Goal: Task Accomplishment & Management: Manage account settings

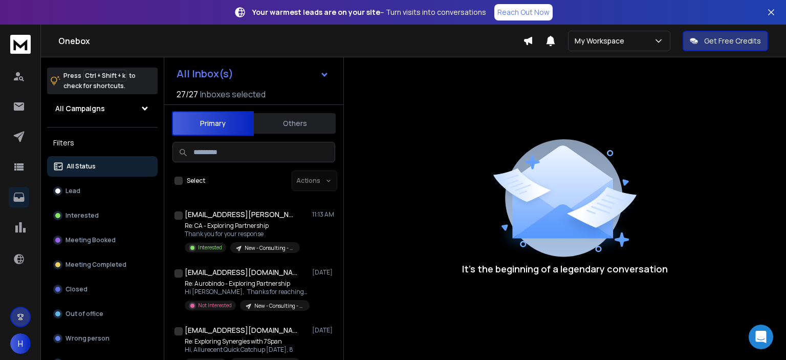
click at [30, 190] on div at bounding box center [21, 199] width 24 height 24
click at [19, 134] on icon at bounding box center [18, 136] width 11 height 11
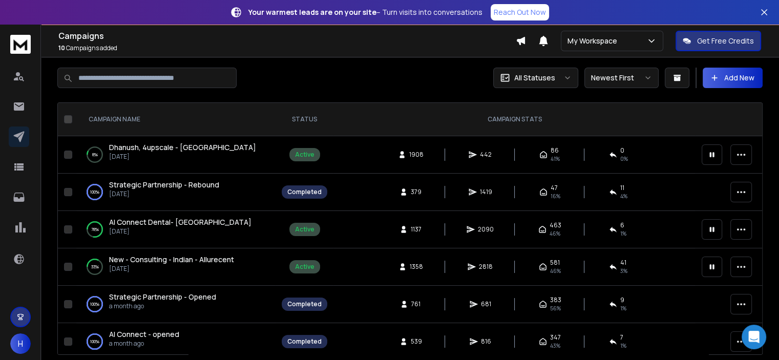
click at [140, 188] on span "Strategic Partnership - Rebound" at bounding box center [164, 185] width 110 height 10
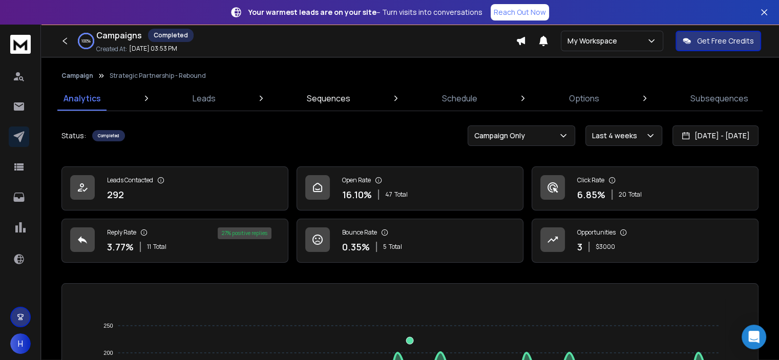
click at [341, 100] on p "Sequences" at bounding box center [329, 98] width 44 height 12
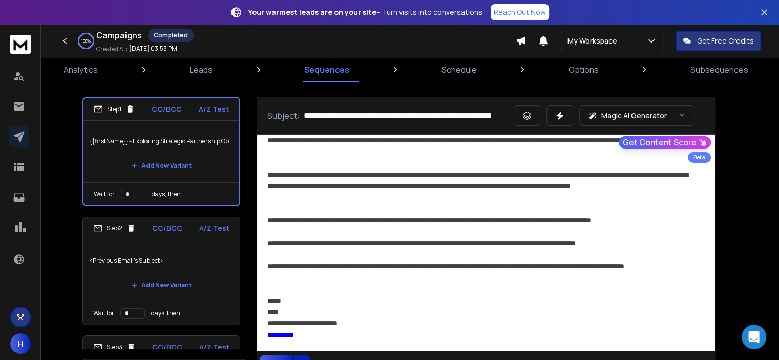
scroll to position [51, 0]
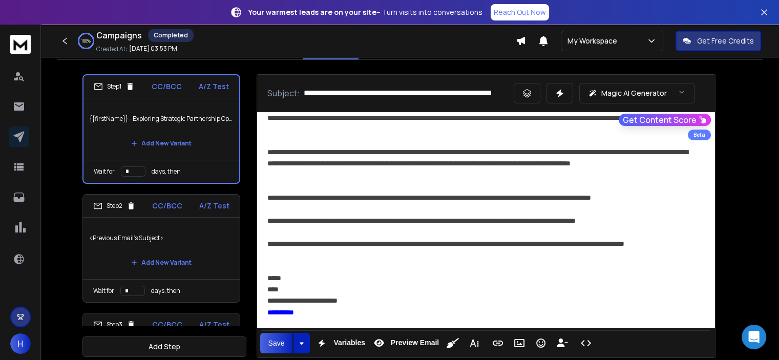
click at [174, 245] on p "<Previous Email's Subject>" at bounding box center [161, 238] width 144 height 29
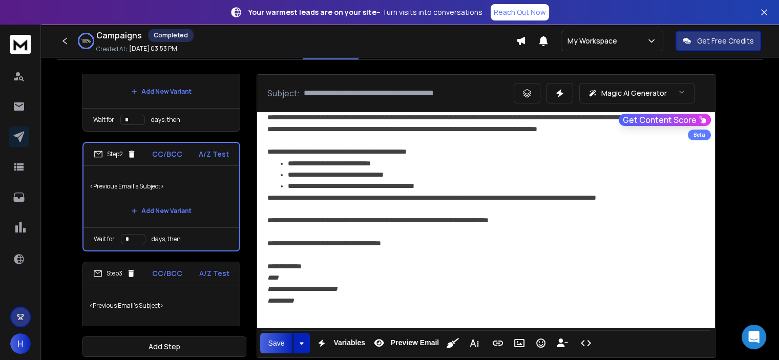
click at [181, 309] on p "<Previous Email's Subject>" at bounding box center [161, 305] width 144 height 29
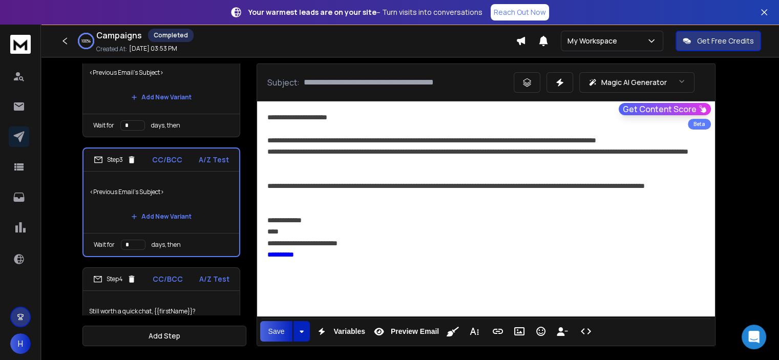
scroll to position [256, 0]
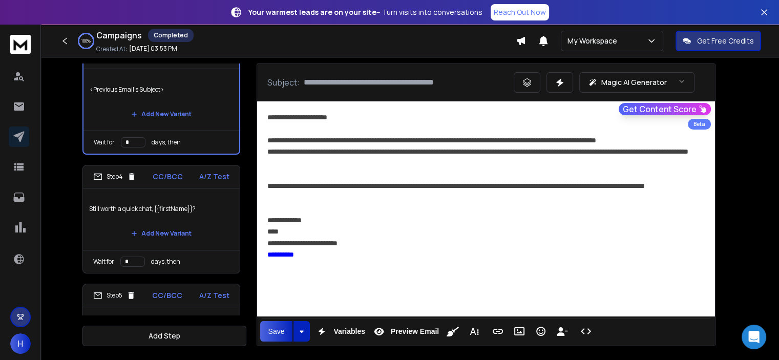
click at [203, 220] on p "Still worth a quick chat, {{firstName}}?" at bounding box center [161, 209] width 144 height 29
type input "**********"
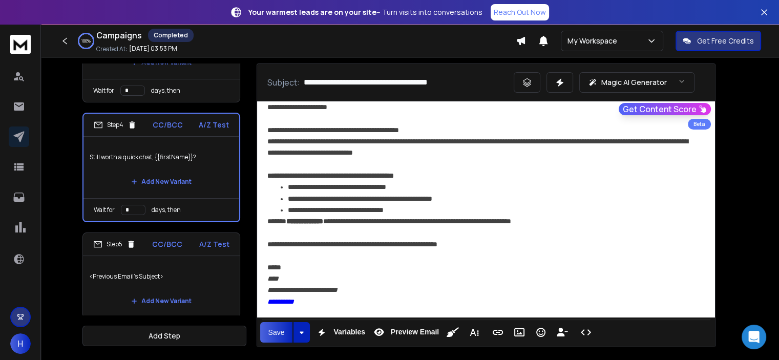
scroll to position [307, 0]
click at [193, 299] on button "Add New Variant" at bounding box center [161, 301] width 77 height 20
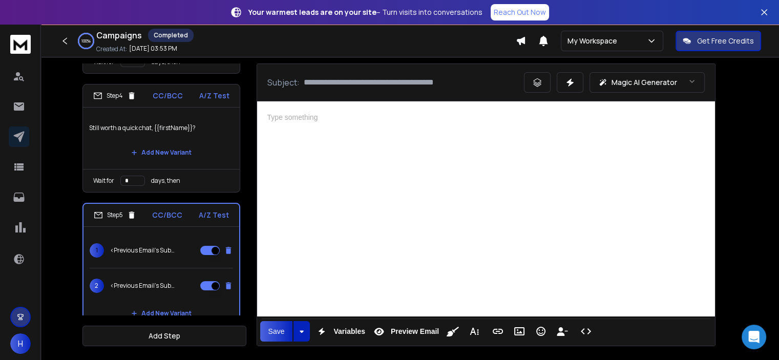
scroll to position [349, 0]
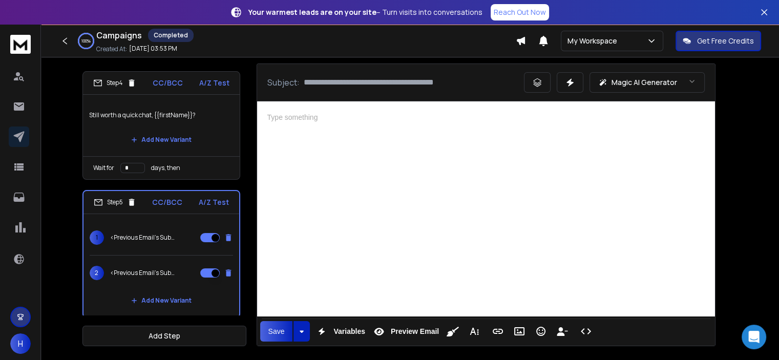
click at [128, 271] on p "<Previous Email's Subject>" at bounding box center [143, 273] width 66 height 8
click at [225, 269] on icon at bounding box center [228, 272] width 6 height 7
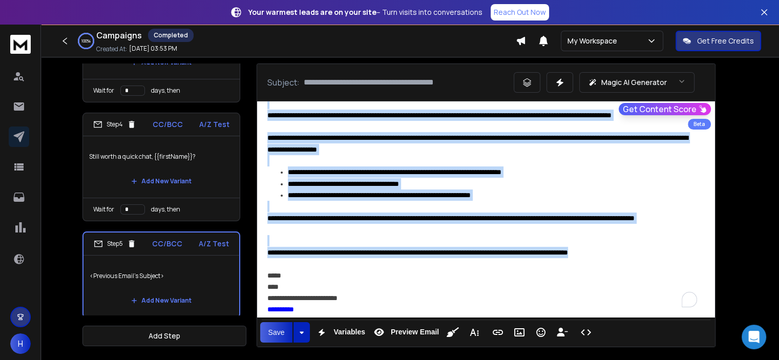
scroll to position [23, 0]
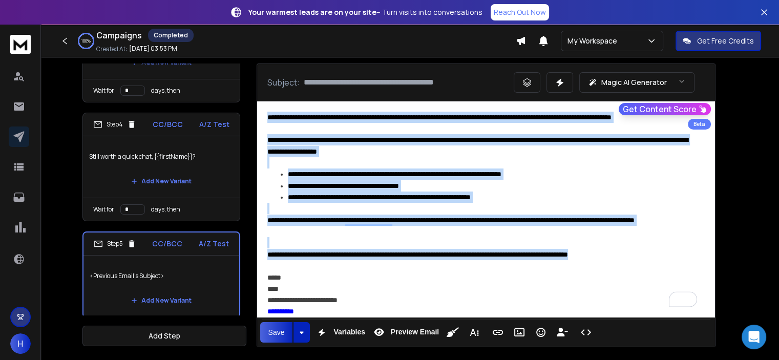
drag, startPoint x: 652, startPoint y: 244, endPoint x: 262, endPoint y: 116, distance: 410.5
click at [262, 116] on div "**********" at bounding box center [486, 209] width 458 height 216
